Goal: Communication & Community: Participate in discussion

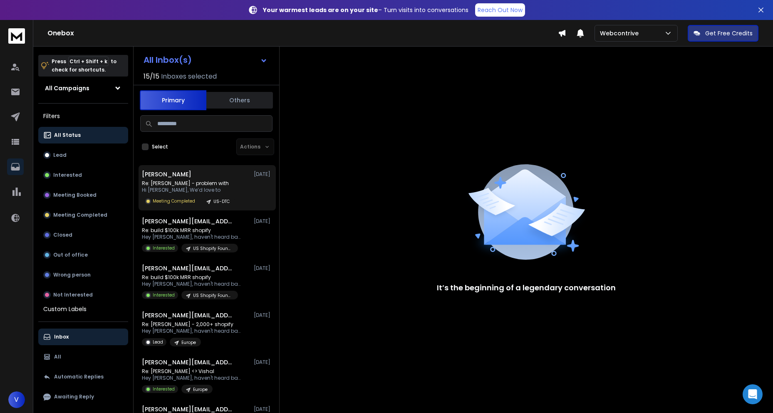
click at [250, 172] on div "Yash PY [DATE]" at bounding box center [207, 174] width 131 height 8
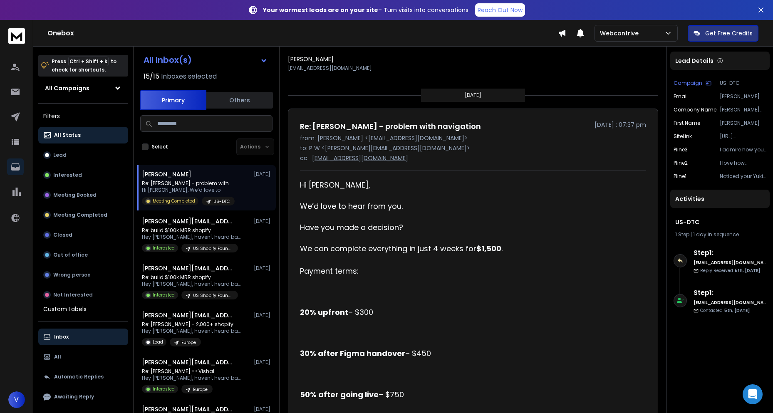
click at [753, 8] on div "Your warmest leads are on your site – Turn visits into conversations Reach Out …" at bounding box center [386, 10] width 773 height 20
click at [759, 8] on icon at bounding box center [761, 9] width 5 height 5
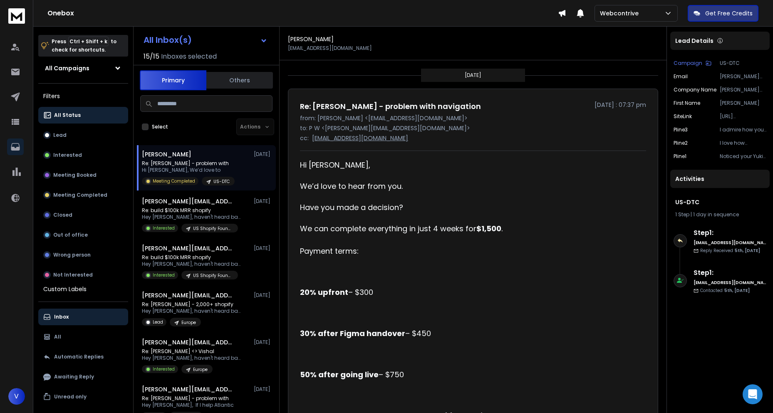
drag, startPoint x: 369, startPoint y: 291, endPoint x: 374, endPoint y: 290, distance: 5.1
click at [373, 290] on font "20% upfront – $300" at bounding box center [336, 292] width 73 height 10
click at [369, 292] on font "20% upfront – $300" at bounding box center [336, 292] width 73 height 10
click at [368, 294] on font "20% upfront – $300" at bounding box center [336, 292] width 73 height 10
drag, startPoint x: 360, startPoint y: 295, endPoint x: 301, endPoint y: 295, distance: 59.1
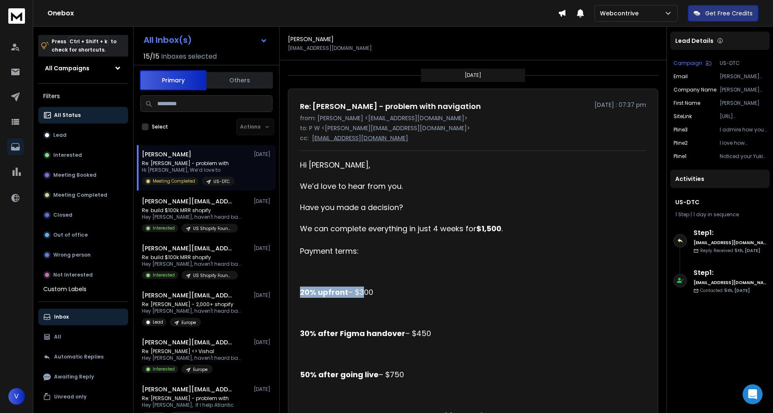
click at [301, 295] on font "20% upfront – $300" at bounding box center [336, 292] width 73 height 10
click at [322, 291] on strong "20% upfront" at bounding box center [324, 292] width 48 height 10
click at [370, 290] on font "20% upfront – $300" at bounding box center [336, 292] width 73 height 10
click at [372, 291] on font "20% upfront – $300" at bounding box center [336, 292] width 73 height 10
drag, startPoint x: 377, startPoint y: 291, endPoint x: 303, endPoint y: 293, distance: 74.1
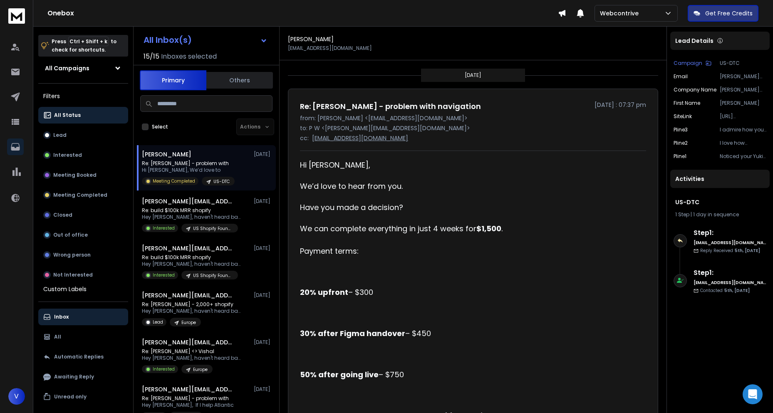
click at [303, 293] on p "20% upfront – $300" at bounding box center [421, 292] width 243 height 11
click at [401, 258] on div "Hi [PERSON_NAME], We’d love to hear from you. Have you made a decision? We can …" at bounding box center [421, 333] width 243 height 348
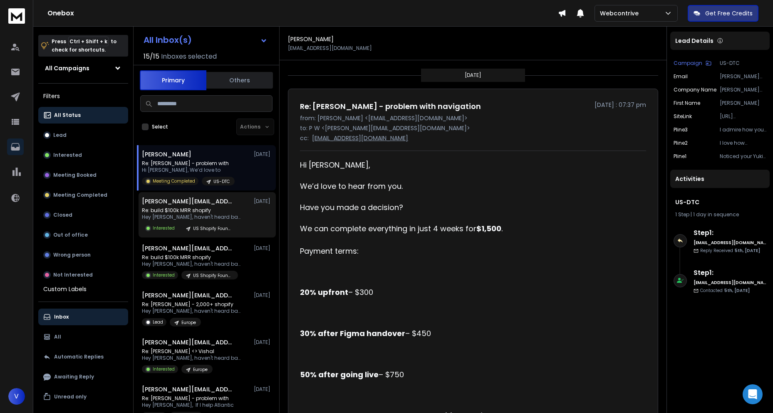
drag, startPoint x: 215, startPoint y: 202, endPoint x: 219, endPoint y: 201, distance: 4.5
click at [215, 203] on div "[PERSON_NAME][EMAIL_ADDRESS][DOMAIN_NAME] [DATE]" at bounding box center [207, 201] width 131 height 8
